Goal: Check status

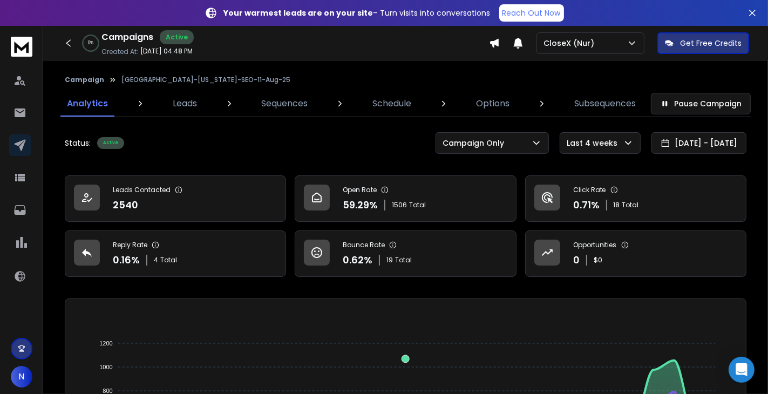
click at [241, 145] on div "Status: Active Pause Campaign Campaign Only Last 4 weeks [DATE] - [DATE]" at bounding box center [406, 143] width 682 height 22
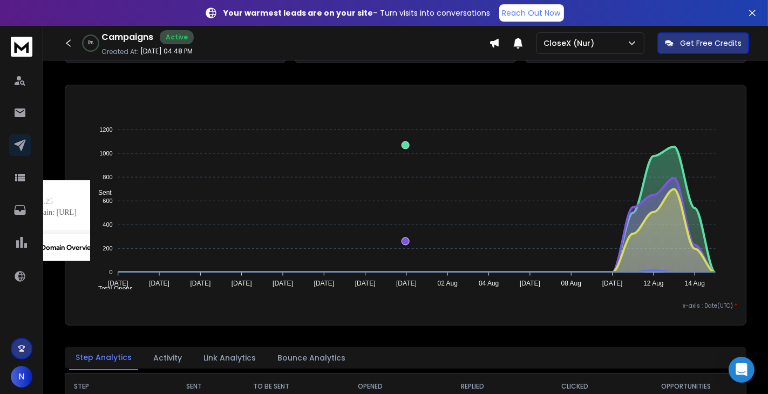
scroll to position [216, 0]
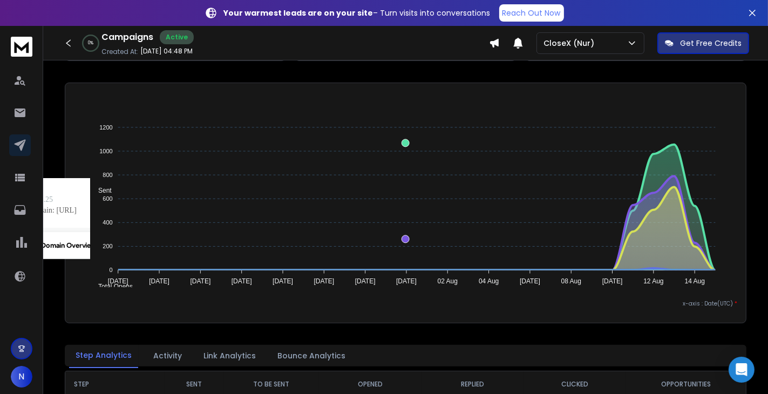
click at [418, 104] on div "Sent Total Opens Unique Opens Links Clicked Total Replies" at bounding box center [405, 147] width 631 height 94
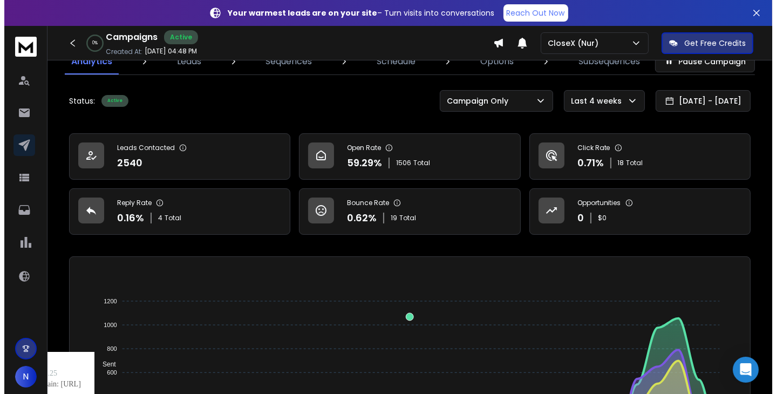
scroll to position [0, 0]
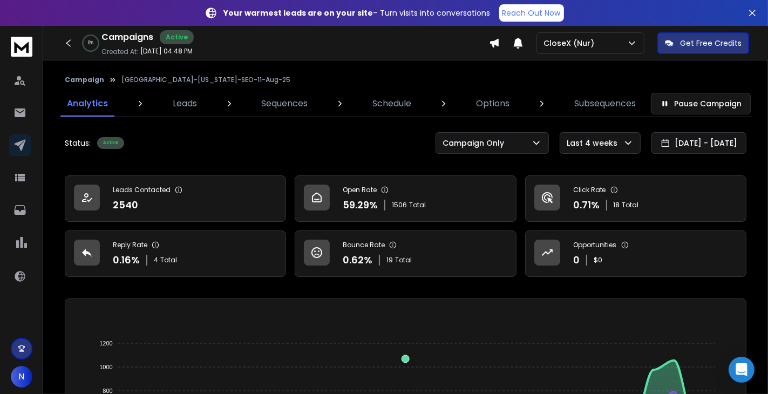
click at [301, 60] on div "0 % Campaigns Active Created At: [DATE] 04:48 PM CloseX (Nur) Get Free Credits" at bounding box center [384, 43] width 768 height 35
click at [186, 104] on p "Leads" at bounding box center [185, 103] width 24 height 13
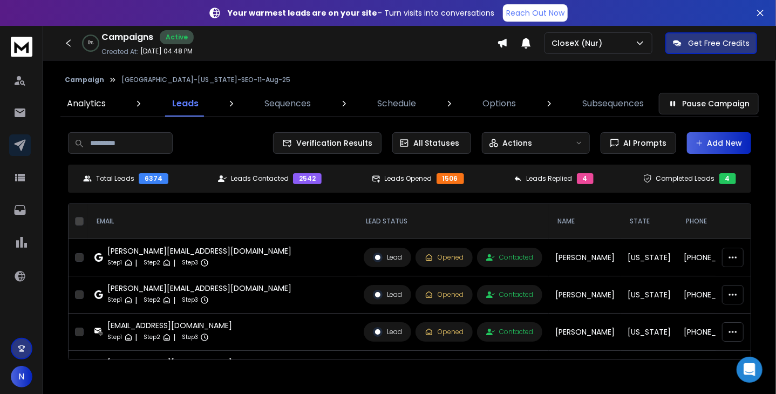
click at [86, 103] on p "Analytics" at bounding box center [86, 103] width 39 height 13
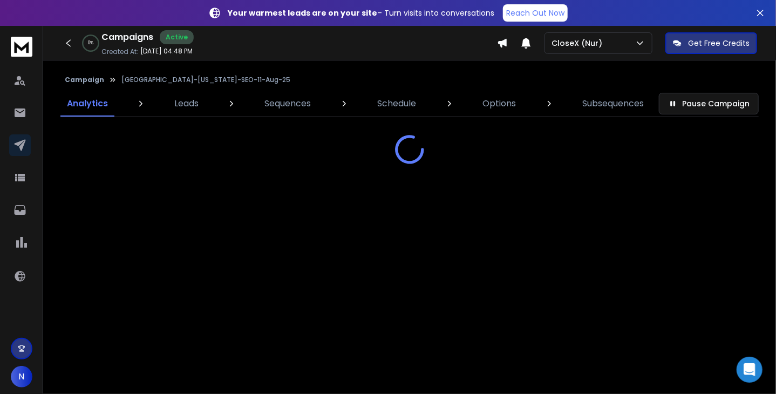
click at [354, 74] on div "Campaign [GEOGRAPHIC_DATA]-[US_STATE]-SEO-11-Aug-25" at bounding box center [409, 79] width 699 height 17
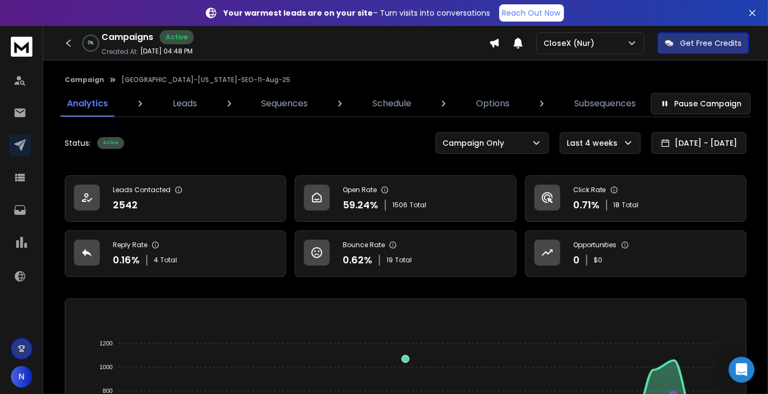
click at [372, 201] on p "59.24 %" at bounding box center [361, 205] width 36 height 15
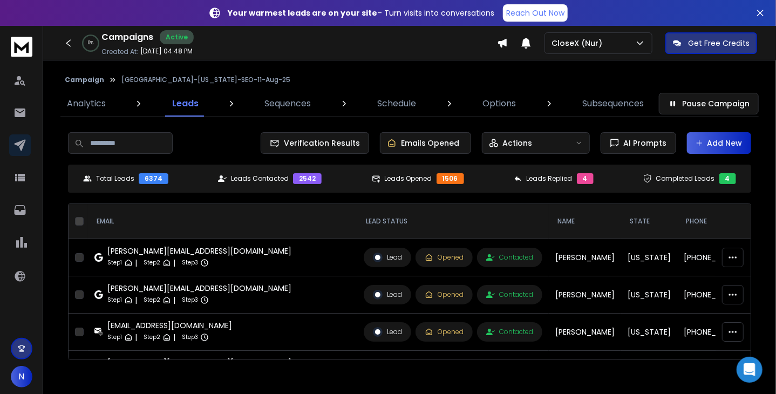
click at [393, 221] on th "LEAD STATUS" at bounding box center [453, 221] width 192 height 35
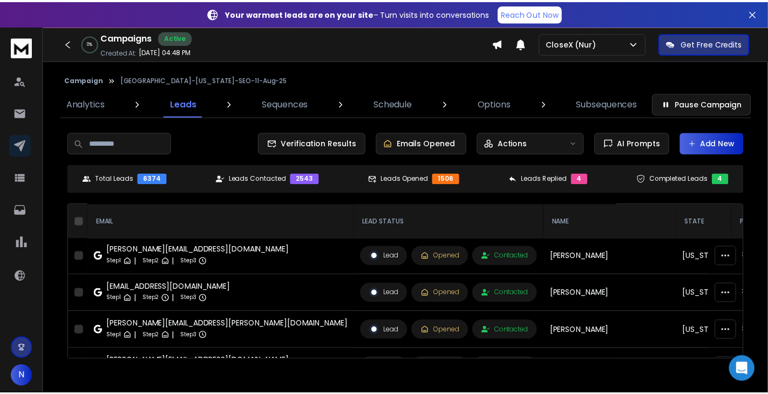
scroll to position [1731, 0]
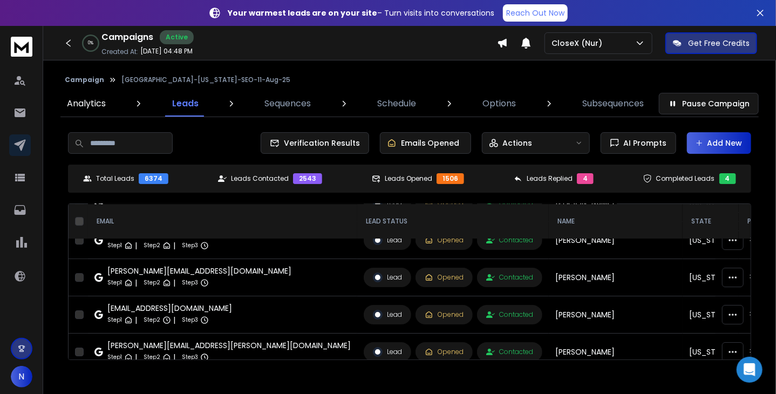
click at [91, 96] on link "Analytics" at bounding box center [86, 104] width 52 height 26
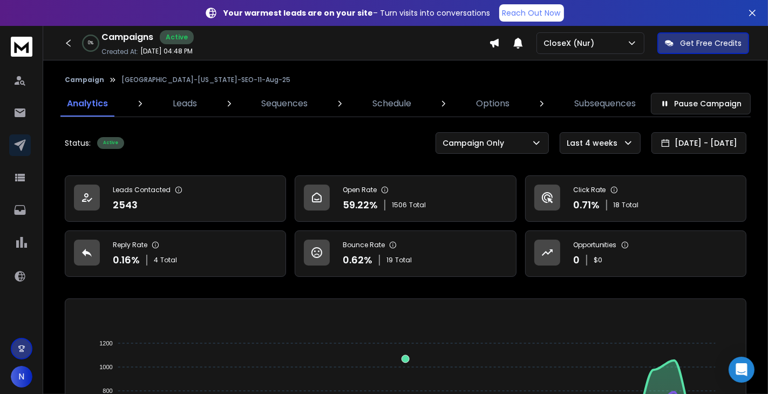
click at [357, 77] on div "Campaign [GEOGRAPHIC_DATA]-[US_STATE]-SEO-11-Aug-25" at bounding box center [405, 79] width 690 height 17
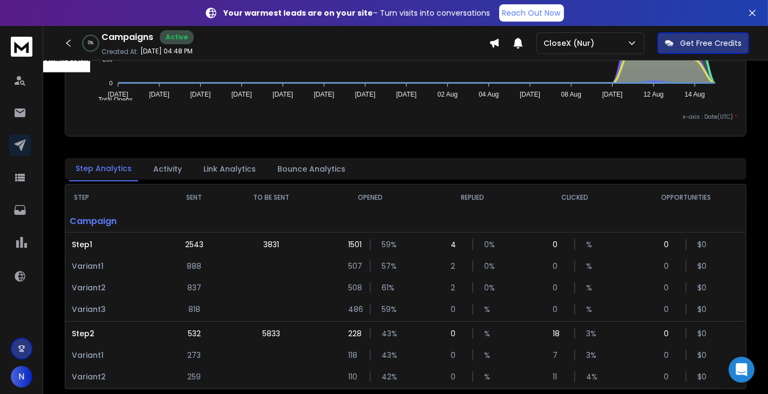
scroll to position [416, 0]
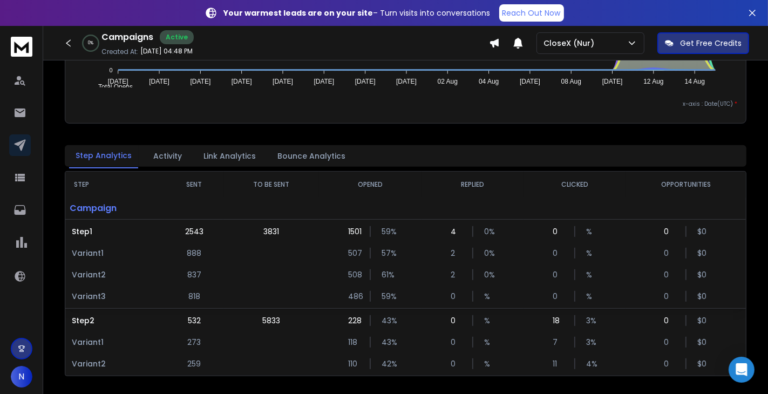
click at [168, 162] on button "Activity" at bounding box center [168, 156] width 42 height 24
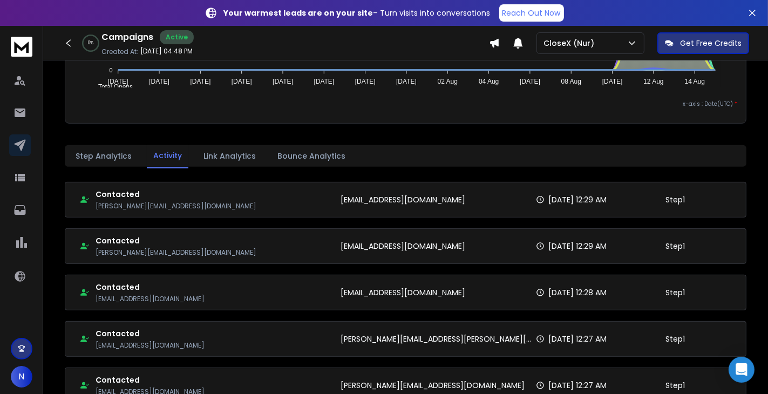
click at [226, 162] on button "Link Analytics" at bounding box center [229, 156] width 65 height 24
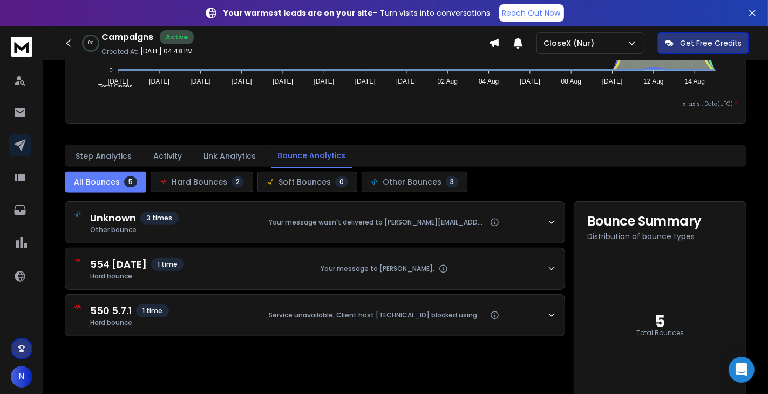
click at [303, 151] on button "Bounce Analytics" at bounding box center [311, 156] width 81 height 25
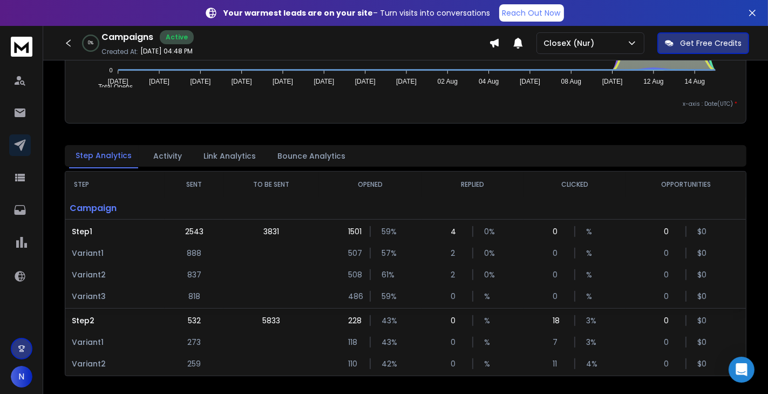
click at [104, 156] on button "Step Analytics" at bounding box center [103, 156] width 69 height 25
click at [50, 121] on div "Campaign [GEOGRAPHIC_DATA]-[US_STATE]-SEO-11-Aug-25 Analytics Leads Sequences S…" at bounding box center [405, 20] width 725 height 751
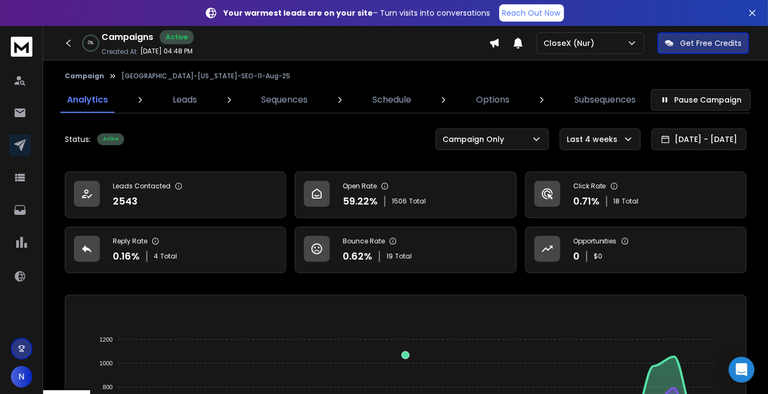
scroll to position [0, 0]
